Goal: Task Accomplishment & Management: Manage account settings

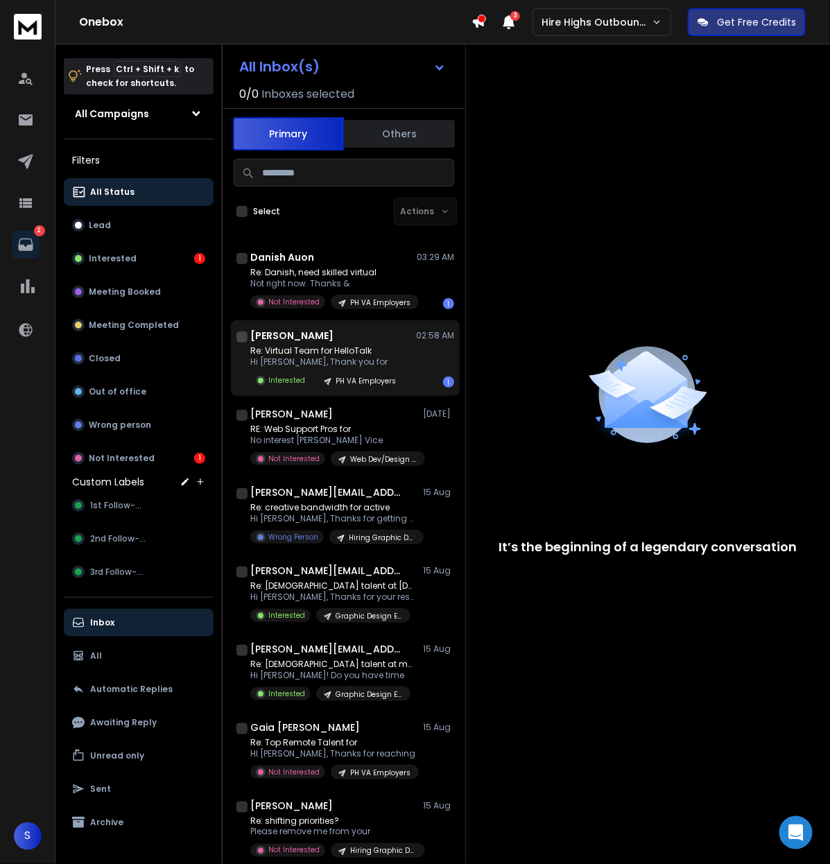
click at [284, 349] on p "Re: Virtual Team for HelloTalk" at bounding box center [327, 350] width 154 height 11
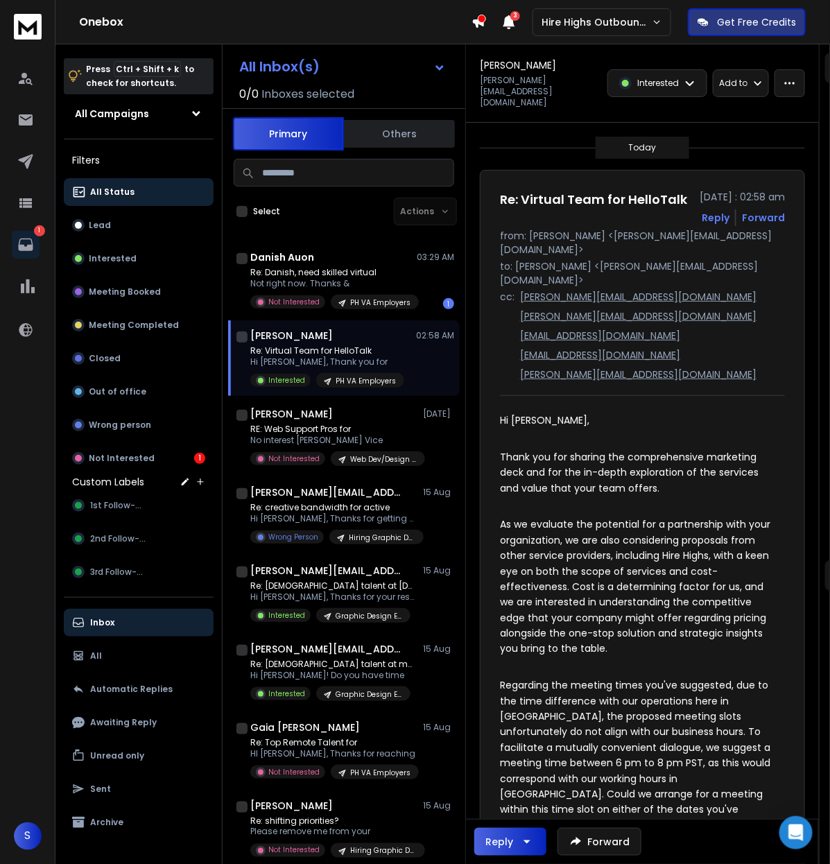
click at [322, 168] on input at bounding box center [344, 173] width 220 height 28
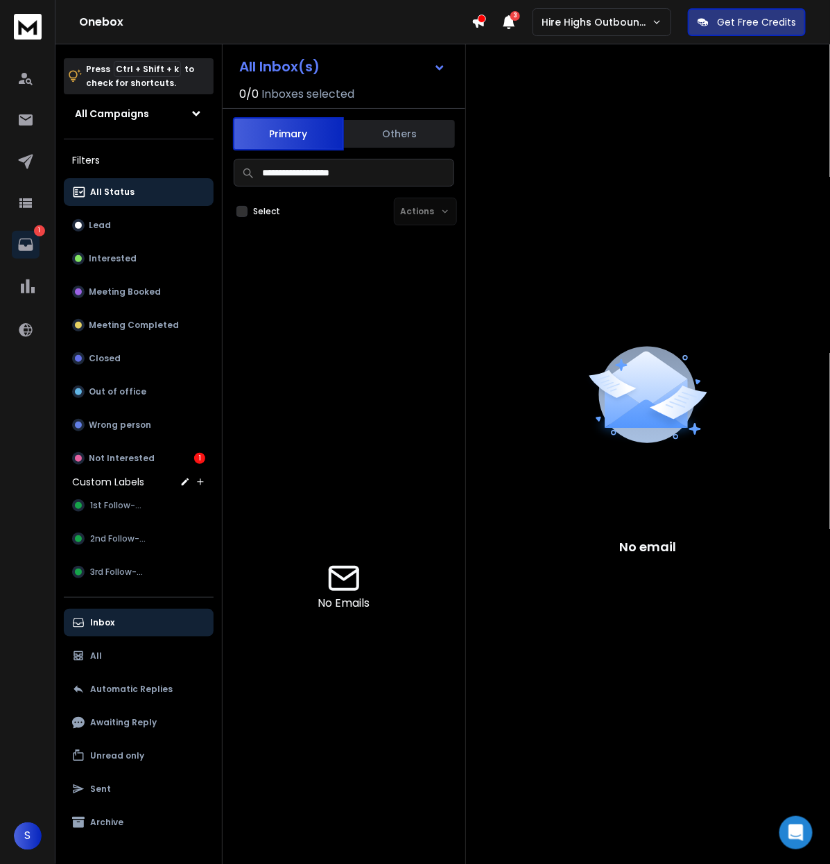
type input "**********"
click at [105, 259] on p "Interested" at bounding box center [113, 258] width 48 height 11
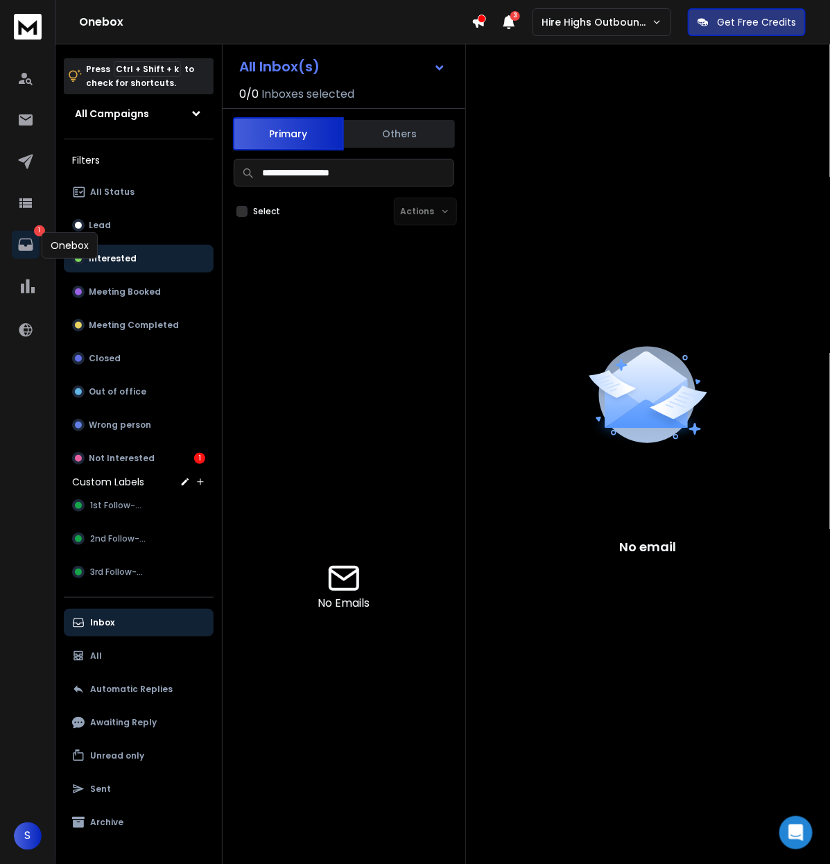
click at [24, 237] on icon at bounding box center [25, 244] width 17 height 17
click at [99, 232] on button "Lead" at bounding box center [139, 225] width 150 height 28
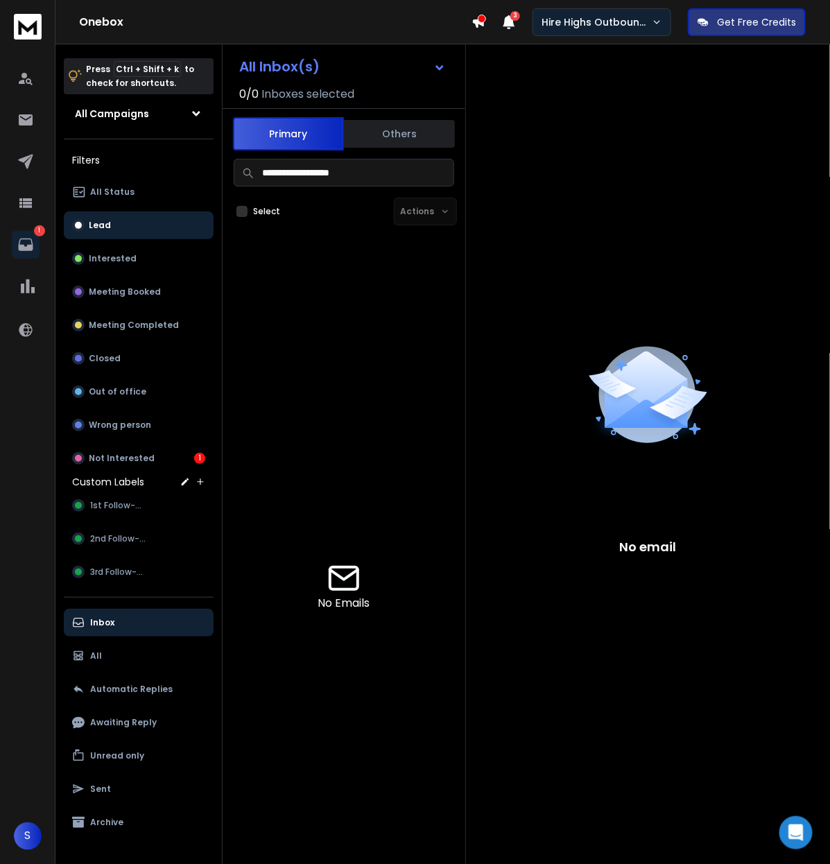
click at [656, 19] on icon "button" at bounding box center [657, 22] width 10 height 14
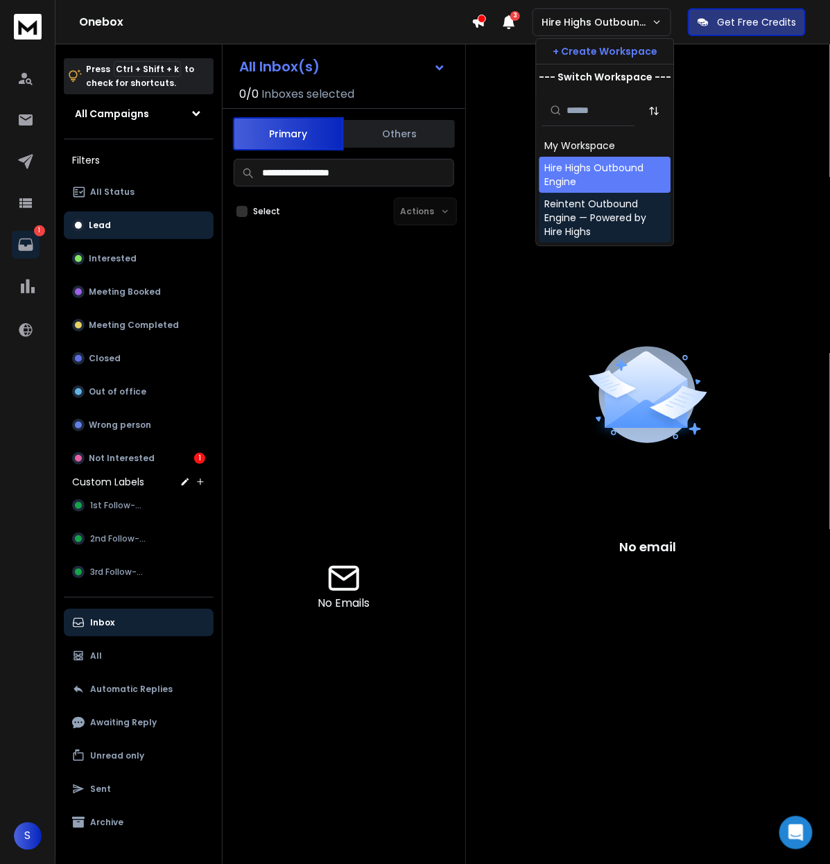
click at [482, 324] on div "No email" at bounding box center [648, 411] width 364 height 734
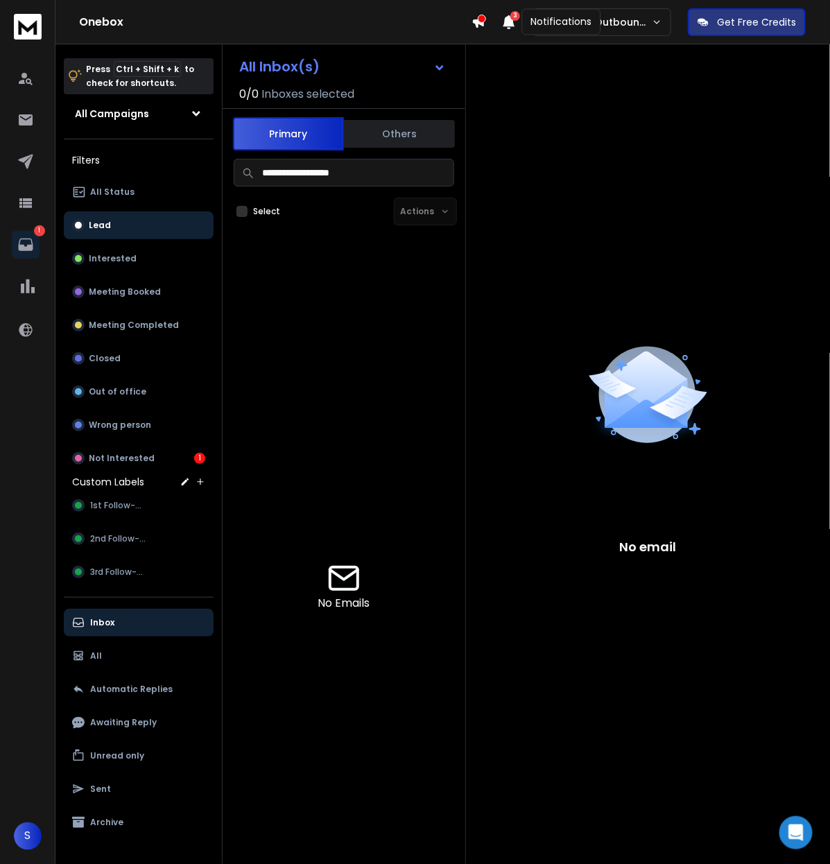
click at [515, 26] on icon at bounding box center [509, 22] width 12 height 14
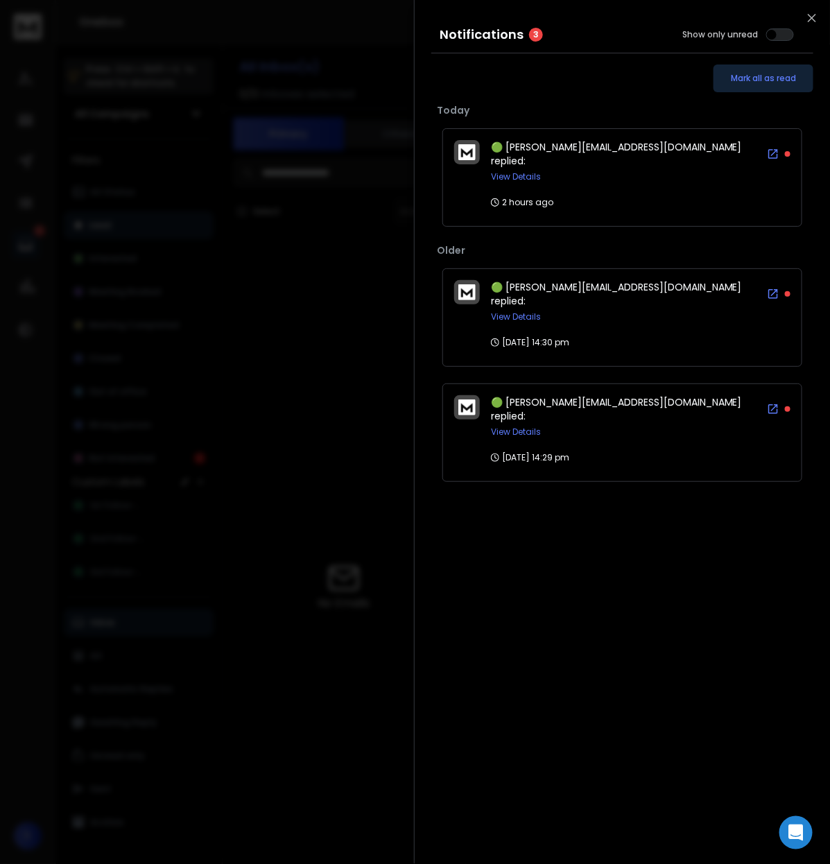
click at [791, 75] on span "Mark all as read" at bounding box center [763, 78] width 65 height 11
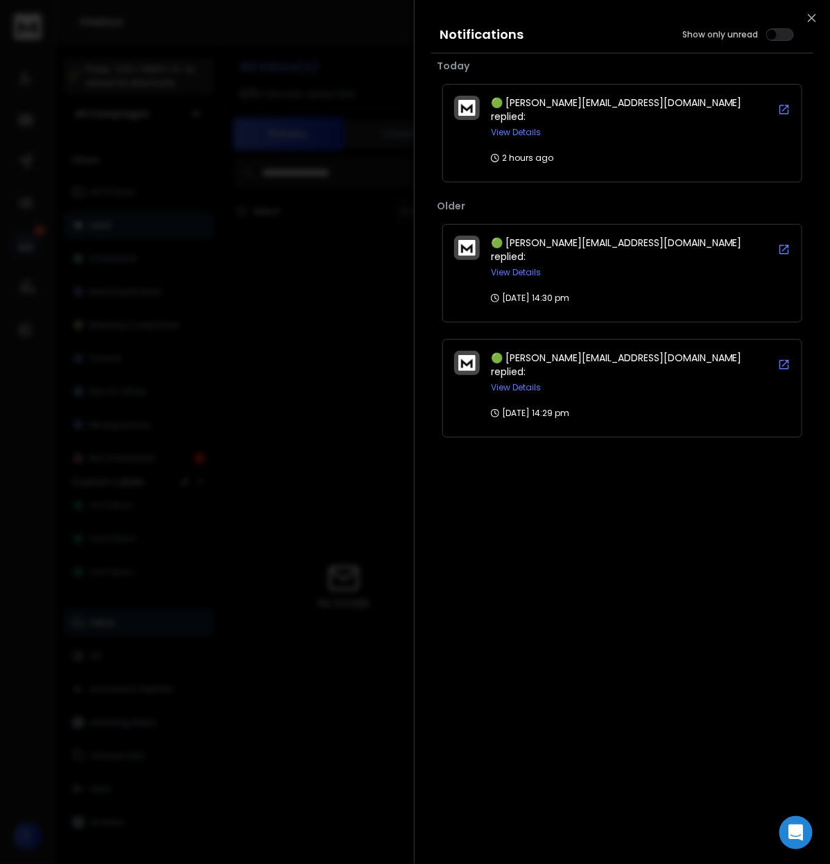
click at [809, 12] on icon "button" at bounding box center [812, 18] width 14 height 14
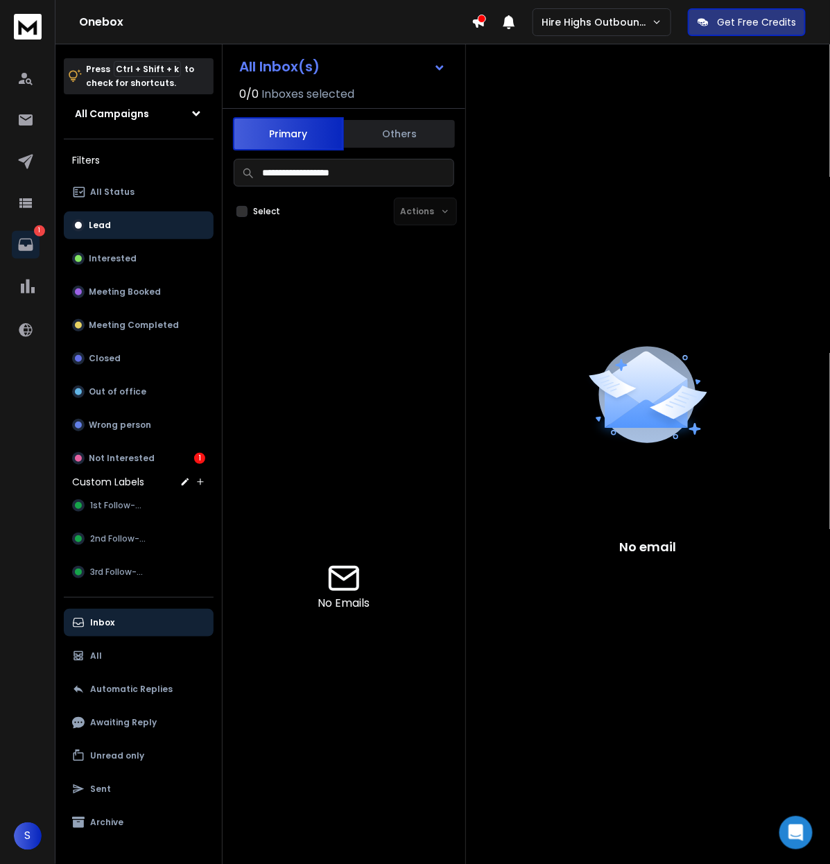
click at [98, 227] on p "Lead" at bounding box center [100, 225] width 22 height 11
click at [31, 19] on img at bounding box center [28, 27] width 28 height 26
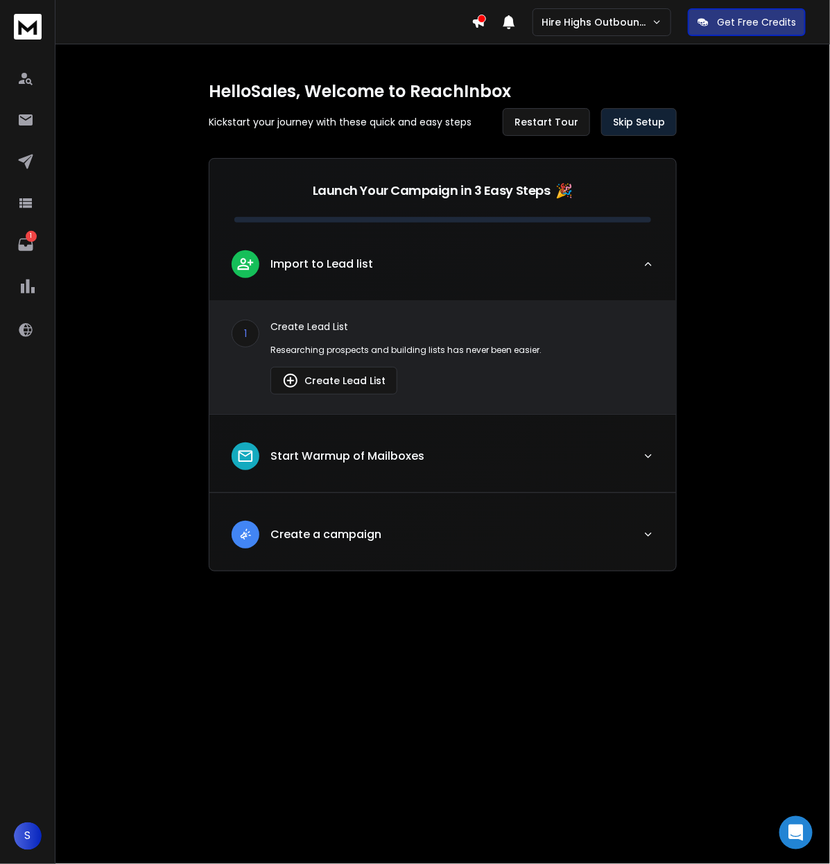
click at [659, 119] on span "Skip Setup" at bounding box center [639, 122] width 52 height 14
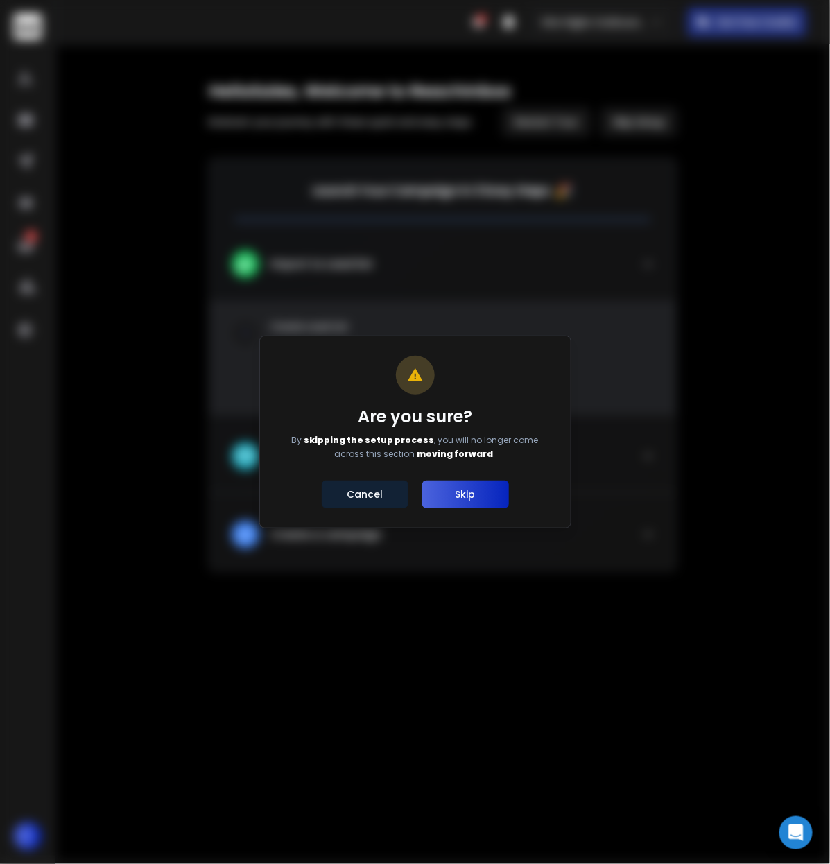
click at [458, 501] on button "Skip" at bounding box center [465, 494] width 87 height 28
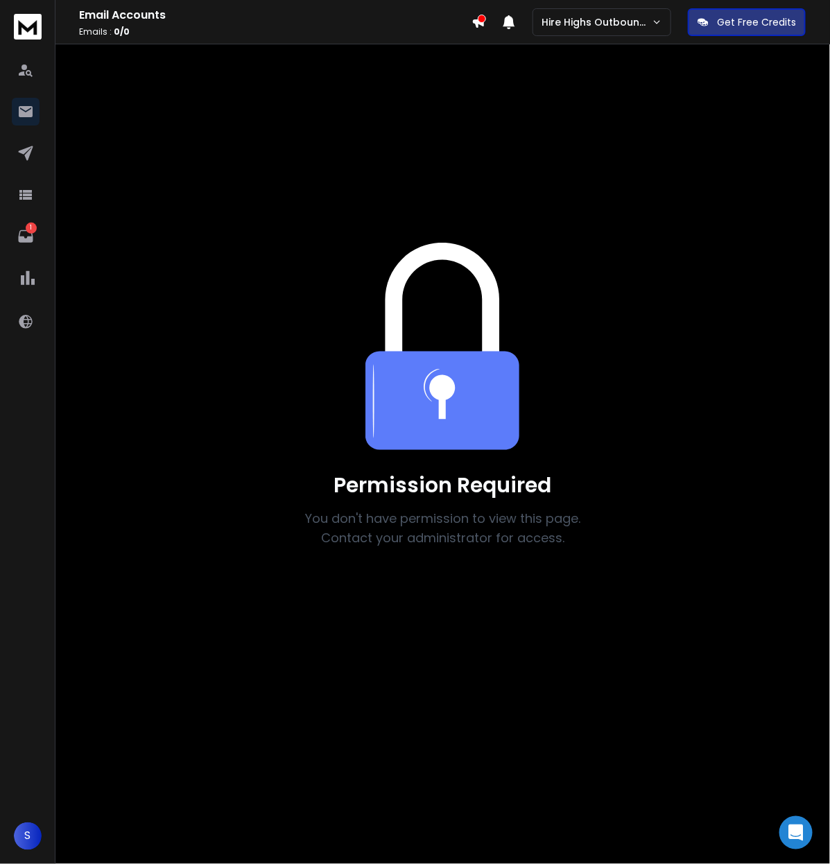
click at [33, 220] on div "1" at bounding box center [28, 198] width 32 height 285
drag, startPoint x: 24, startPoint y: 104, endPoint x: 22, endPoint y: 113, distance: 9.2
click at [24, 105] on icon at bounding box center [25, 111] width 17 height 17
